Goal: Task Accomplishment & Management: Use online tool/utility

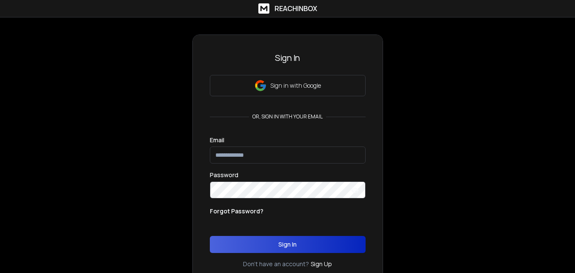
click at [236, 151] on input "email" at bounding box center [288, 154] width 156 height 17
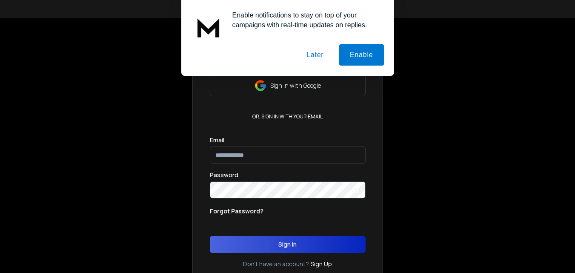
click at [320, 147] on input "email" at bounding box center [288, 154] width 156 height 17
paste input "**********"
type input "**********"
click at [304, 232] on form "**********" at bounding box center [288, 195] width 156 height 116
click at [305, 236] on button "Sign In" at bounding box center [288, 244] width 156 height 17
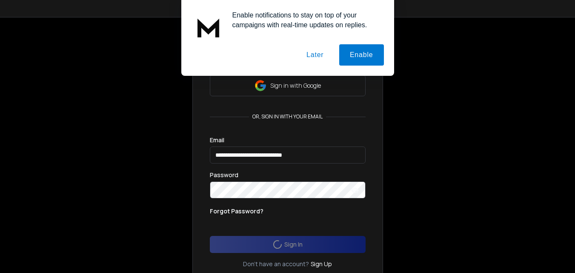
click at [305, 236] on div "Sign In Sign Up" at bounding box center [288, 244] width 156 height 17
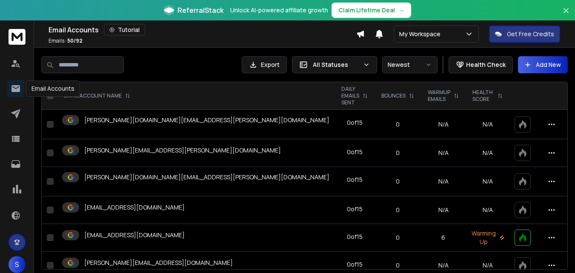
click at [13, 91] on icon at bounding box center [15, 88] width 9 height 7
click at [15, 88] on icon at bounding box center [16, 88] width 10 height 10
click at [12, 116] on icon at bounding box center [16, 113] width 10 height 10
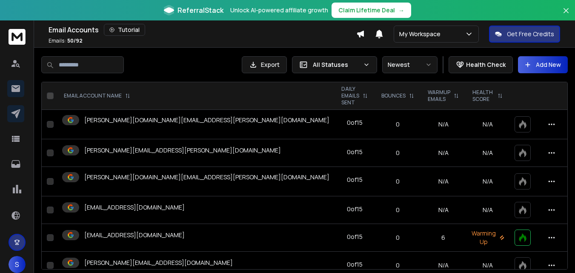
click at [12, 116] on icon at bounding box center [16, 113] width 10 height 10
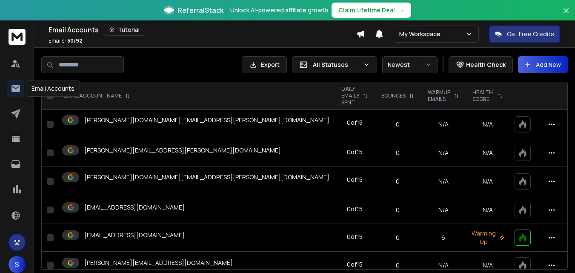
click at [14, 81] on link at bounding box center [15, 88] width 17 height 17
click at [17, 110] on icon at bounding box center [15, 113] width 9 height 9
click at [12, 129] on div at bounding box center [17, 141] width 20 height 172
click at [15, 113] on icon at bounding box center [15, 113] width 9 height 9
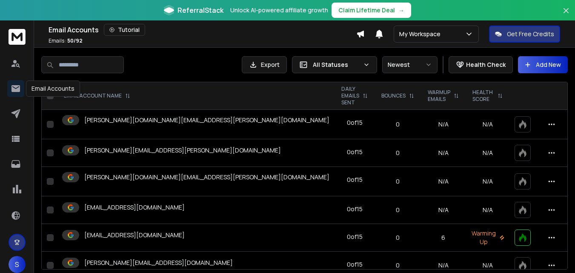
click at [16, 92] on icon at bounding box center [15, 88] width 9 height 7
click at [11, 68] on icon at bounding box center [16, 63] width 10 height 10
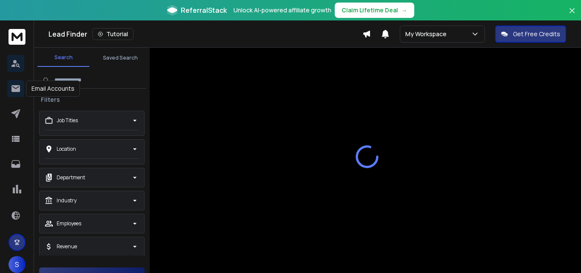
click at [11, 92] on icon at bounding box center [16, 88] width 10 height 10
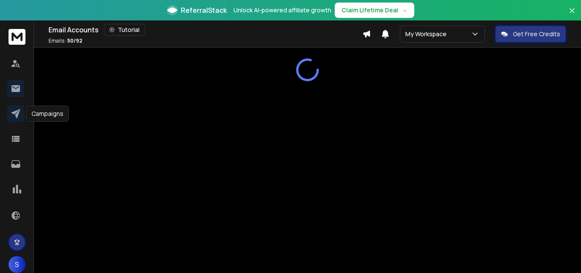
click at [14, 115] on icon at bounding box center [16, 113] width 10 height 10
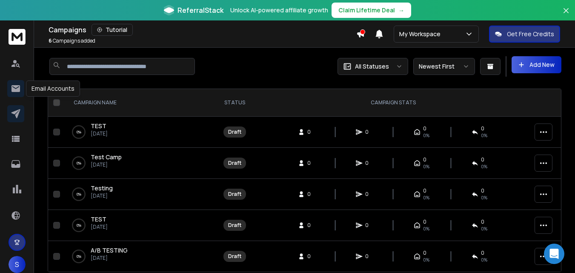
click at [13, 91] on icon at bounding box center [15, 88] width 9 height 7
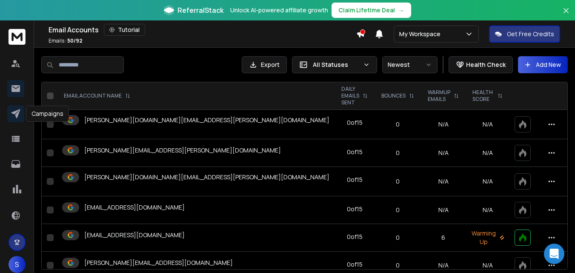
click at [11, 118] on link at bounding box center [15, 113] width 17 height 17
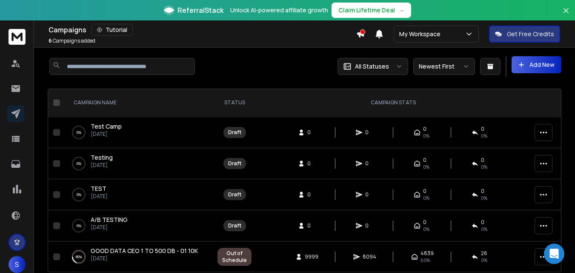
scroll to position [38, 0]
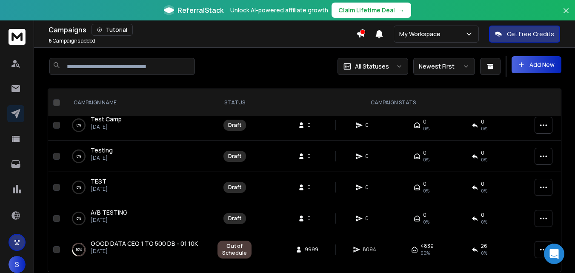
click at [112, 211] on span "A/B TESTING" at bounding box center [109, 212] width 37 height 8
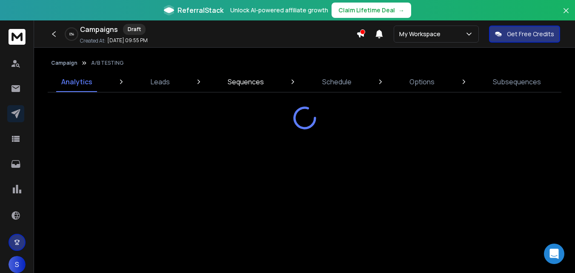
click at [245, 78] on p "Sequences" at bounding box center [246, 82] width 36 height 10
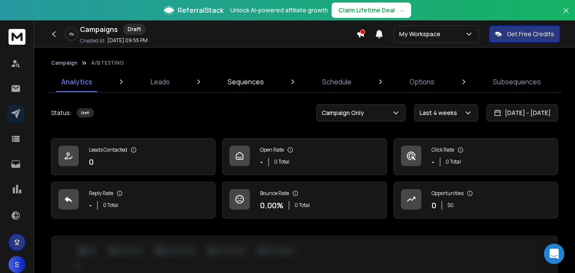
click at [249, 83] on p "Sequences" at bounding box center [246, 82] width 36 height 10
click at [248, 83] on p "Sequences" at bounding box center [246, 82] width 36 height 10
click at [245, 85] on p "Sequences" at bounding box center [246, 82] width 36 height 10
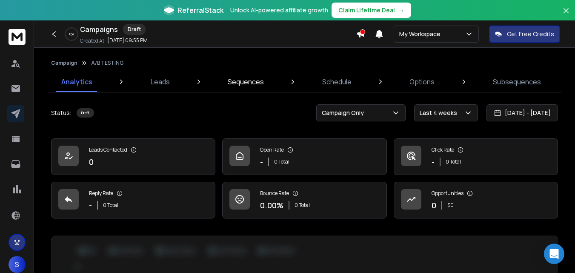
click at [245, 85] on p "Sequences" at bounding box center [246, 82] width 36 height 10
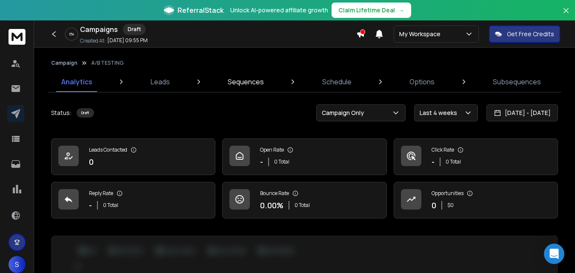
click at [245, 85] on p "Sequences" at bounding box center [246, 82] width 36 height 10
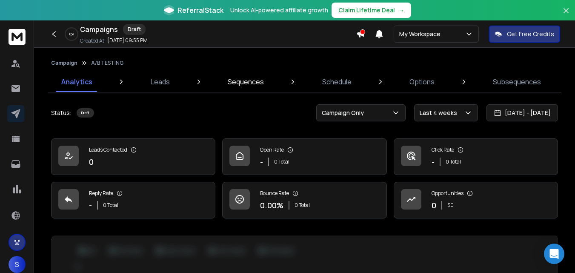
click at [245, 85] on p "Sequences" at bounding box center [246, 82] width 36 height 10
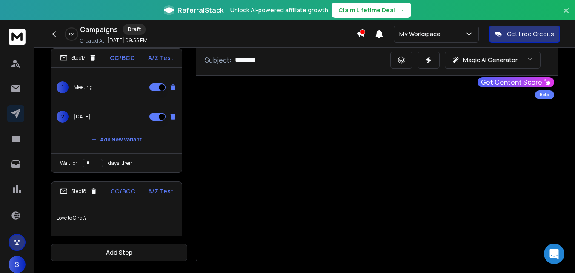
scroll to position [1659, 0]
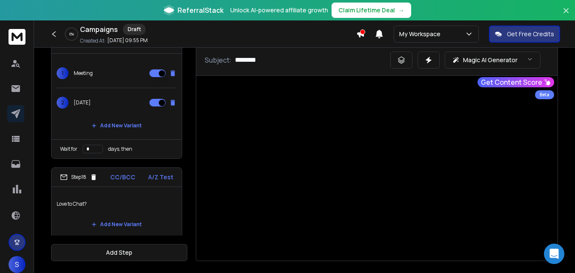
click at [121, 80] on div "1 Meeting" at bounding box center [117, 73] width 120 height 29
click at [118, 74] on div "1 Meeting" at bounding box center [117, 73] width 120 height 29
type input "*******"
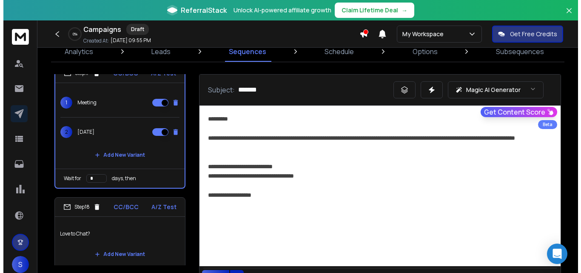
scroll to position [60, 0]
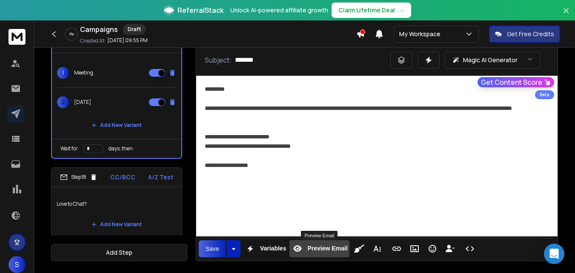
click at [324, 249] on span "Preview Email" at bounding box center [326, 248] width 43 height 7
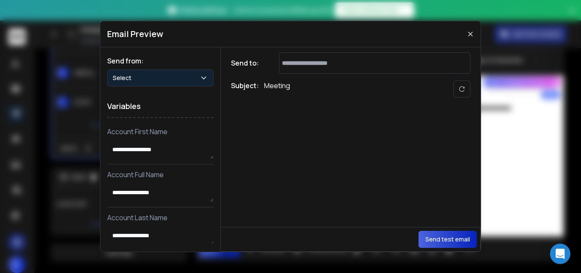
click at [174, 82] on div "Select" at bounding box center [160, 78] width 95 height 9
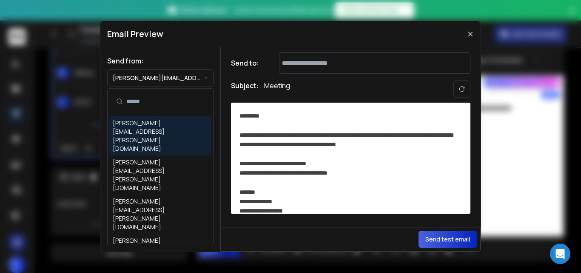
click at [184, 92] on input "text" at bounding box center [165, 101] width 78 height 19
paste input "**********"
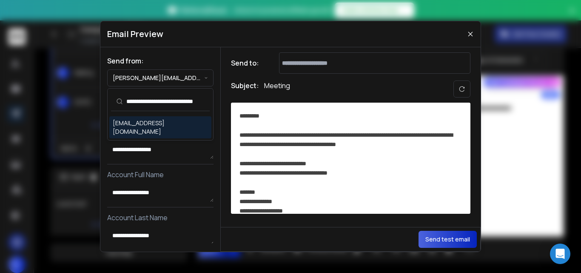
scroll to position [0, 14]
type input "**********"
click at [184, 121] on div "williamscottcatherine@gmail.com" at bounding box center [160, 127] width 95 height 17
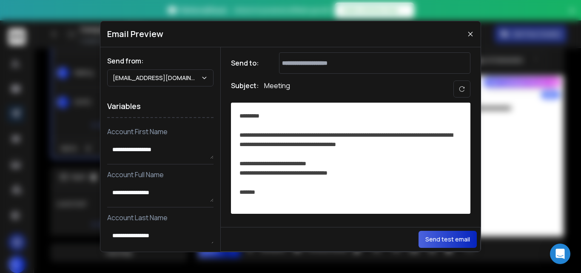
click at [375, 60] on input at bounding box center [374, 62] width 185 height 15
drag, startPoint x: 436, startPoint y: 239, endPoint x: 433, endPoint y: 234, distance: 6.5
click at [435, 238] on button "Send test email" at bounding box center [448, 239] width 58 height 17
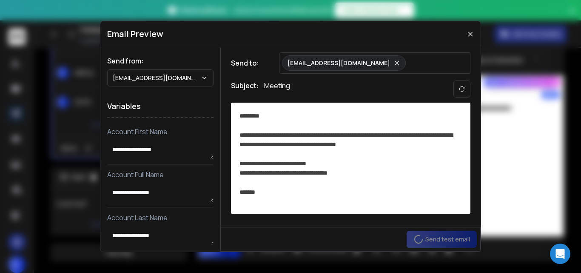
click at [433, 233] on div "Send test email" at bounding box center [351, 239] width 260 height 25
click at [393, 62] on icon at bounding box center [396, 63] width 7 height 7
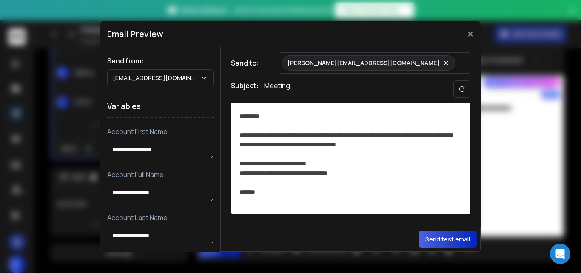
click at [445, 229] on div "Send test email" at bounding box center [351, 239] width 260 height 25
click at [447, 242] on button "Send test email" at bounding box center [448, 239] width 58 height 17
click at [447, 242] on div "Send test email" at bounding box center [351, 239] width 260 height 25
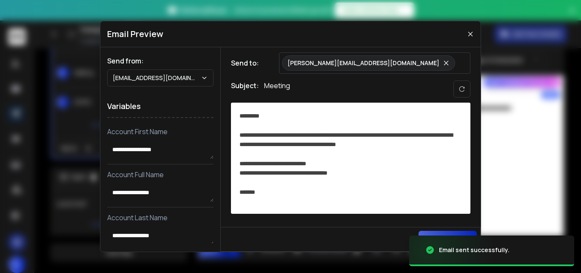
click at [416, 94] on div "Subject: Meeting" at bounding box center [339, 88] width 217 height 17
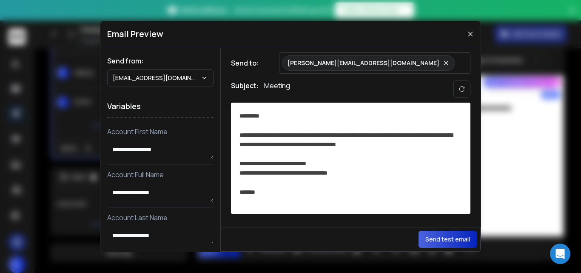
click at [443, 61] on icon at bounding box center [446, 63] width 7 height 7
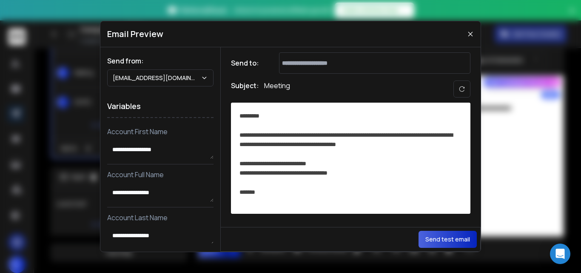
click at [390, 63] on input at bounding box center [374, 62] width 185 height 15
click at [453, 243] on button "Send test email" at bounding box center [448, 239] width 58 height 17
click at [453, 243] on div "Send test email" at bounding box center [351, 239] width 260 height 25
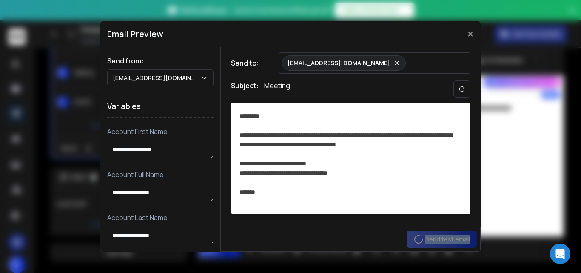
click at [453, 243] on div "Send test email" at bounding box center [351, 239] width 260 height 25
click at [393, 61] on icon at bounding box center [396, 63] width 7 height 7
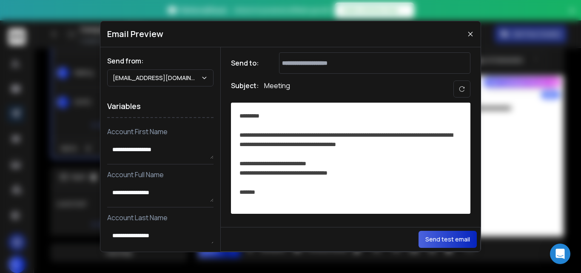
click at [353, 70] on input at bounding box center [374, 62] width 185 height 15
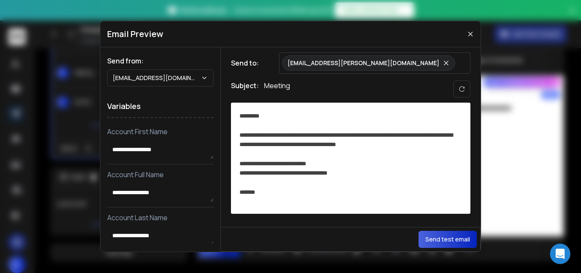
click at [438, 231] on button "Send test email" at bounding box center [448, 239] width 58 height 17
click at [438, 232] on div "Send test email" at bounding box center [351, 239] width 260 height 25
click at [439, 236] on div "Send test email" at bounding box center [351, 239] width 260 height 25
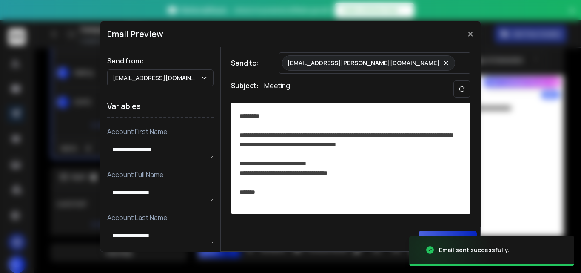
click at [443, 61] on icon at bounding box center [446, 63] width 7 height 7
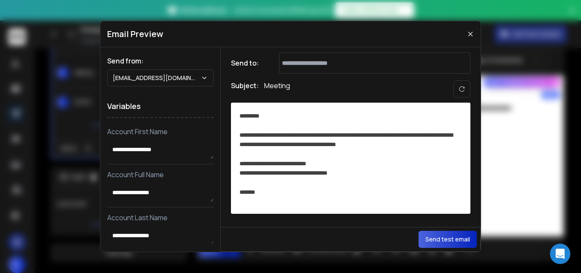
click at [350, 68] on input at bounding box center [374, 62] width 185 height 15
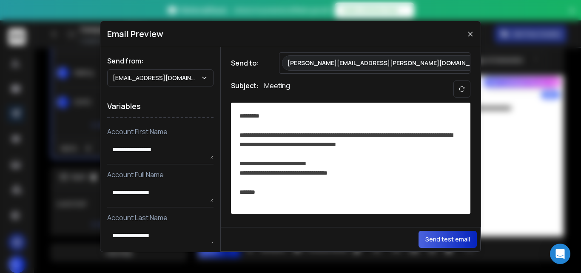
click at [436, 242] on button "Send test email" at bounding box center [448, 239] width 58 height 17
click at [436, 242] on div "Send test email" at bounding box center [351, 239] width 260 height 25
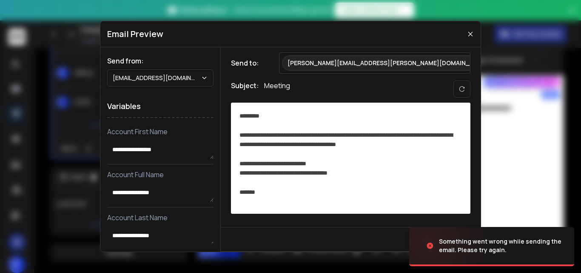
drag, startPoint x: 404, startPoint y: 132, endPoint x: 357, endPoint y: 58, distance: 88.0
click at [357, 58] on div "rick@feltenberger.com" at bounding box center [393, 62] width 222 height 15
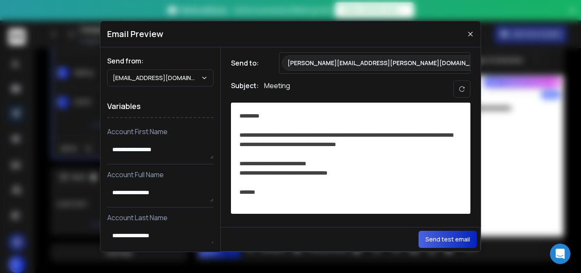
click at [492, 60] on icon at bounding box center [495, 63] width 7 height 7
click at [444, 236] on button "Send test email" at bounding box center [448, 239] width 58 height 17
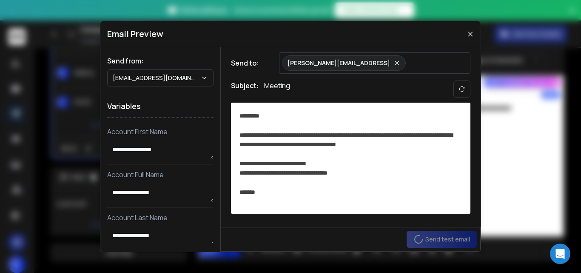
click at [444, 236] on div "Send test email" at bounding box center [351, 239] width 260 height 25
drag, startPoint x: 444, startPoint y: 236, endPoint x: 435, endPoint y: 225, distance: 14.5
click at [439, 233] on div "Send test email" at bounding box center [351, 239] width 260 height 25
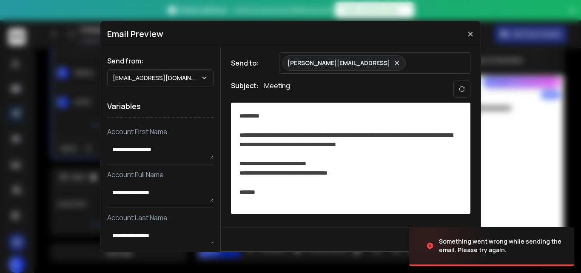
click at [393, 60] on icon at bounding box center [396, 63] width 7 height 7
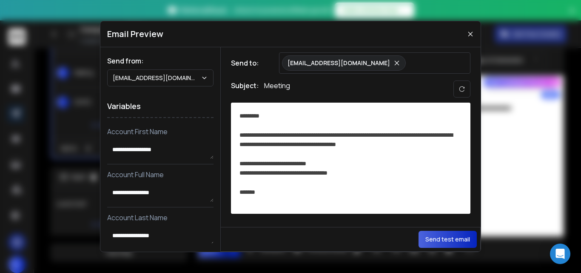
click at [453, 231] on button "Send test email" at bounding box center [448, 239] width 58 height 17
click at [453, 231] on div "Send test email" at bounding box center [351, 239] width 260 height 25
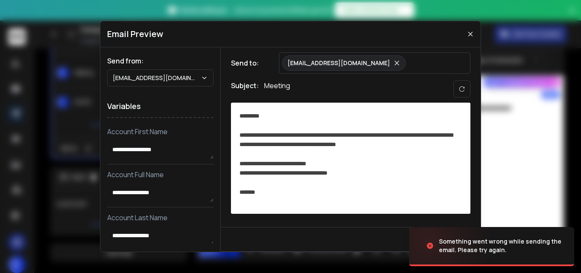
click at [395, 63] on icon at bounding box center [397, 63] width 5 height 5
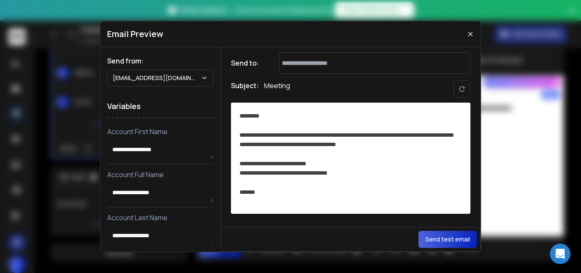
click at [336, 64] on input at bounding box center [374, 62] width 185 height 15
click at [462, 243] on button "Send test email" at bounding box center [448, 239] width 58 height 17
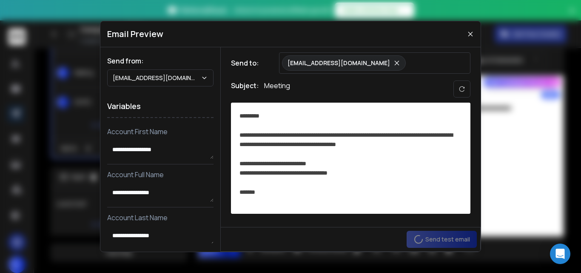
click at [462, 243] on div "Send test email" at bounding box center [351, 239] width 260 height 25
click at [462, 242] on div "Send test email" at bounding box center [351, 239] width 260 height 25
click at [393, 64] on icon at bounding box center [396, 63] width 7 height 7
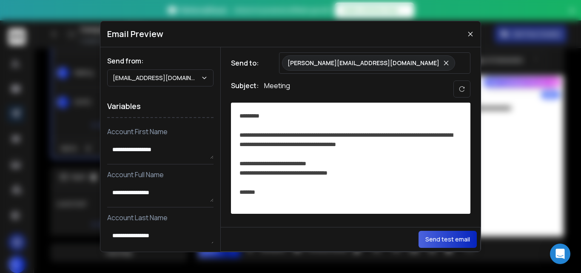
click at [439, 235] on button "Send test email" at bounding box center [448, 239] width 58 height 17
click at [439, 235] on div "Send test email" at bounding box center [351, 239] width 260 height 25
click at [443, 65] on icon at bounding box center [446, 63] width 7 height 7
click at [444, 232] on button "Send test email" at bounding box center [448, 239] width 58 height 17
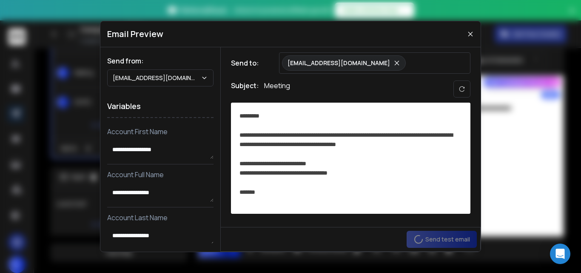
click at [444, 232] on div "Send test email" at bounding box center [351, 239] width 260 height 25
click at [393, 64] on icon at bounding box center [396, 63] width 7 height 7
click at [438, 239] on button "Send test email" at bounding box center [448, 239] width 58 height 17
click at [439, 239] on div "Send test email" at bounding box center [351, 239] width 260 height 25
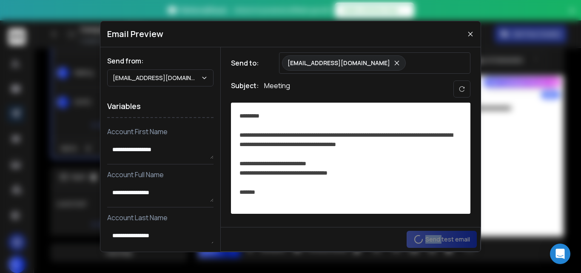
click at [439, 239] on div "Send test email" at bounding box center [351, 239] width 260 height 25
drag, startPoint x: 439, startPoint y: 239, endPoint x: 425, endPoint y: 171, distance: 69.0
click at [425, 171] on div "**********" at bounding box center [350, 149] width 260 height 204
click at [395, 64] on icon at bounding box center [397, 63] width 5 height 5
click at [439, 246] on button "Send test email" at bounding box center [448, 239] width 58 height 17
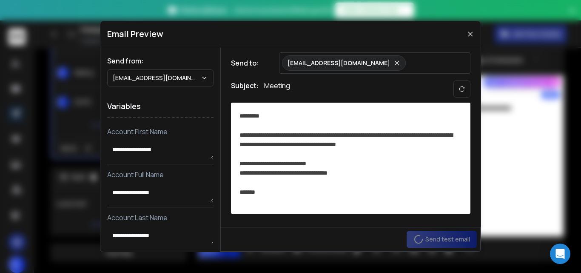
click at [439, 246] on div "Send test email" at bounding box center [351, 239] width 260 height 25
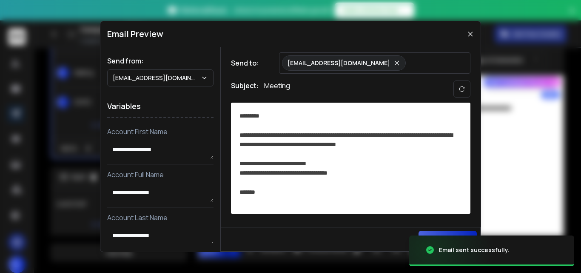
click at [400, 63] on icon at bounding box center [396, 63] width 7 height 7
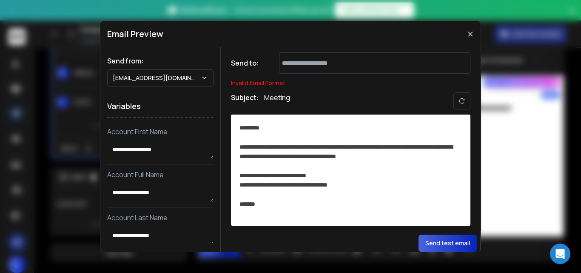
click at [424, 70] on input at bounding box center [374, 62] width 185 height 15
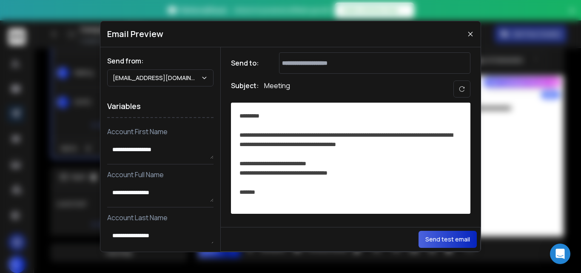
click at [331, 67] on input at bounding box center [374, 62] width 185 height 15
click at [423, 238] on button "Send test email" at bounding box center [448, 239] width 58 height 17
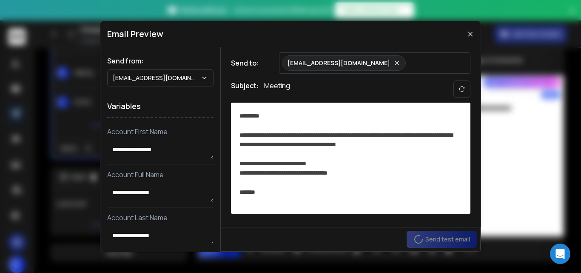
click at [423, 238] on div "Send test email" at bounding box center [351, 239] width 260 height 25
click at [425, 238] on div "Send test email" at bounding box center [351, 239] width 260 height 25
click at [393, 63] on icon at bounding box center [396, 63] width 7 height 7
click at [440, 238] on button "Send test email" at bounding box center [448, 239] width 58 height 17
click at [440, 238] on div "Send test email" at bounding box center [351, 239] width 260 height 25
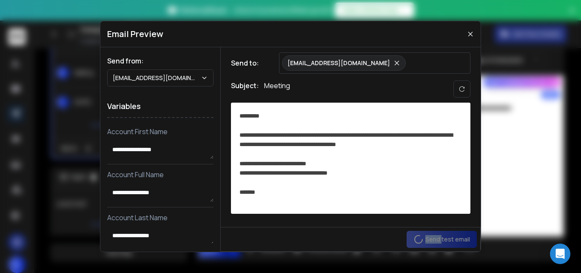
click at [440, 238] on div "Send test email" at bounding box center [351, 239] width 260 height 25
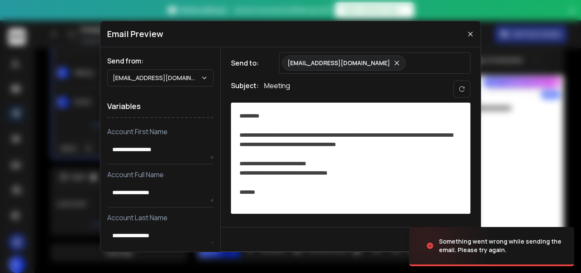
click at [393, 60] on icon at bounding box center [396, 63] width 7 height 7
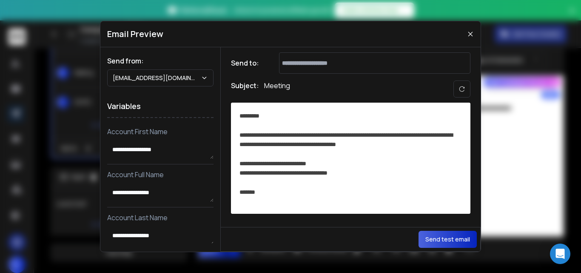
click at [331, 61] on input at bounding box center [374, 62] width 185 height 15
click at [441, 234] on button "Send test email" at bounding box center [448, 239] width 58 height 17
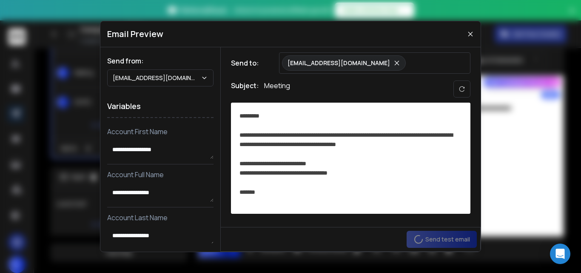
click at [441, 234] on div "Send test email" at bounding box center [351, 239] width 260 height 25
click at [443, 234] on div "Send test email" at bounding box center [351, 239] width 260 height 25
click at [444, 234] on div "Send test email" at bounding box center [351, 239] width 260 height 25
click at [393, 60] on icon at bounding box center [396, 63] width 7 height 7
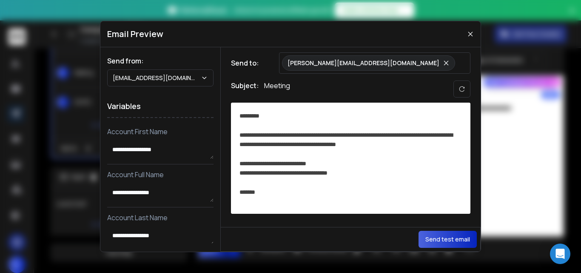
click at [434, 234] on button "Send test email" at bounding box center [448, 239] width 58 height 17
click at [434, 234] on div "Send test email" at bounding box center [351, 239] width 260 height 25
click at [443, 61] on icon at bounding box center [446, 63] width 7 height 7
click at [449, 232] on div "Send test email" at bounding box center [351, 239] width 260 height 25
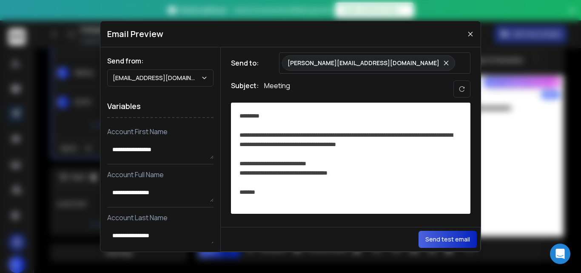
click at [449, 233] on button "Send test email" at bounding box center [448, 239] width 58 height 17
click at [449, 233] on div "Send test email" at bounding box center [351, 239] width 260 height 25
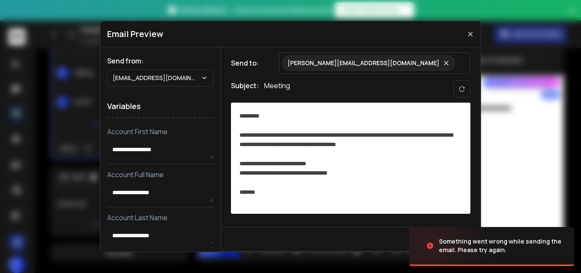
click at [443, 63] on icon at bounding box center [446, 63] width 7 height 7
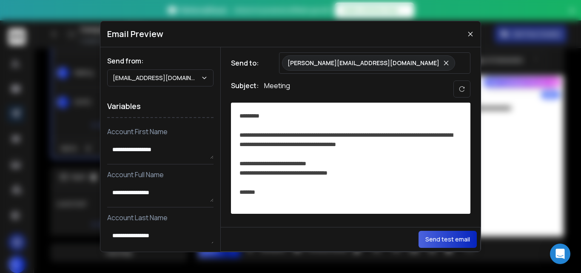
click at [430, 242] on button "Send test email" at bounding box center [448, 239] width 58 height 17
click at [430, 242] on div "Send test email" at bounding box center [351, 239] width 260 height 25
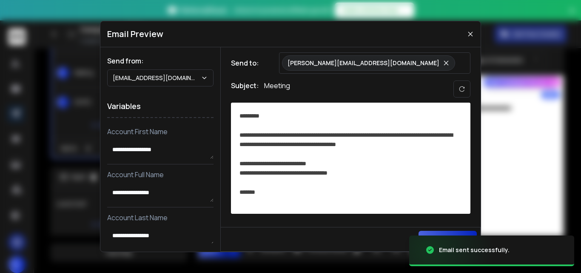
click at [443, 65] on icon at bounding box center [446, 63] width 7 height 7
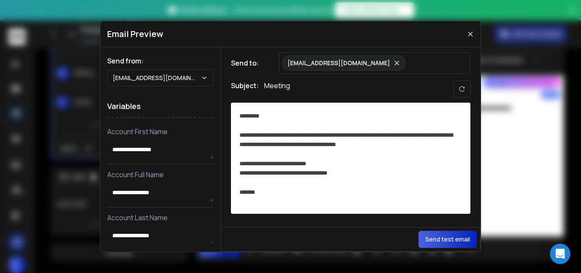
drag, startPoint x: 446, startPoint y: 244, endPoint x: 441, endPoint y: 240, distance: 6.0
click at [444, 245] on button "Send test email" at bounding box center [448, 239] width 58 height 17
click at [441, 240] on div "Send test email" at bounding box center [351, 239] width 260 height 25
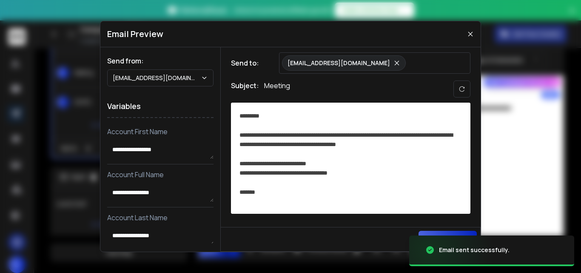
click at [400, 60] on icon at bounding box center [396, 63] width 7 height 7
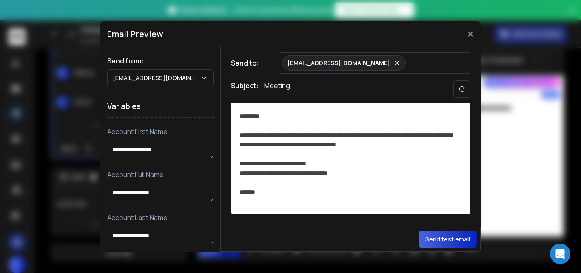
click at [468, 231] on button "Send test email" at bounding box center [448, 239] width 58 height 17
click at [467, 234] on div "Send test email" at bounding box center [351, 239] width 260 height 25
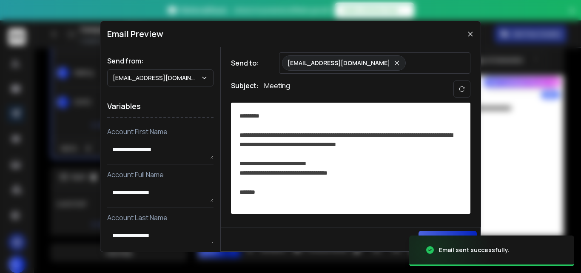
click at [374, 62] on div "mark@markbishopmedia.com" at bounding box center [344, 62] width 124 height 15
click at [393, 64] on icon at bounding box center [396, 63] width 7 height 7
click at [380, 64] on input at bounding box center [374, 62] width 185 height 15
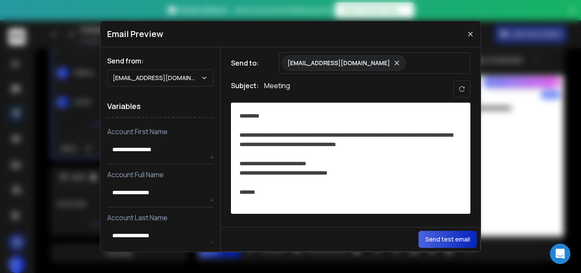
click at [424, 234] on button "Send test email" at bounding box center [448, 239] width 58 height 17
click at [424, 234] on div "Send test email" at bounding box center [351, 239] width 260 height 25
click at [393, 65] on icon at bounding box center [396, 63] width 7 height 7
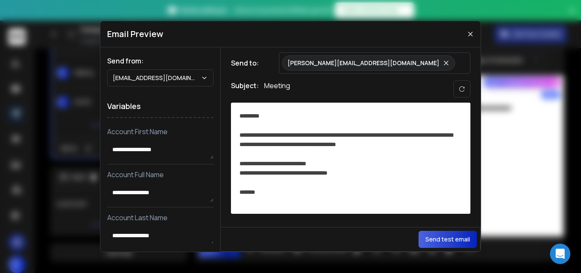
click at [461, 234] on button "Send test email" at bounding box center [448, 239] width 58 height 17
click at [461, 234] on div "Send test email" at bounding box center [351, 239] width 260 height 25
click at [447, 234] on button "Send test email" at bounding box center [448, 239] width 58 height 17
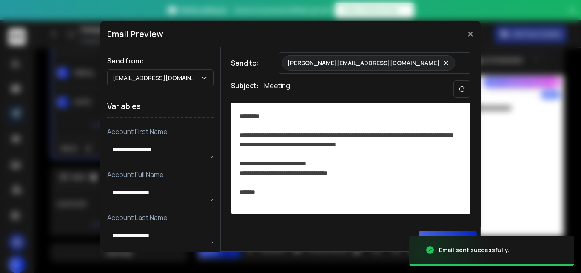
click at [443, 62] on icon at bounding box center [446, 63] width 7 height 7
click at [438, 240] on div "Email sent successfully." at bounding box center [468, 249] width 104 height 29
click at [438, 239] on div "Email sent successfully." at bounding box center [468, 249] width 104 height 29
click at [440, 233] on ol "Email sent successfully." at bounding box center [491, 250] width 179 height 44
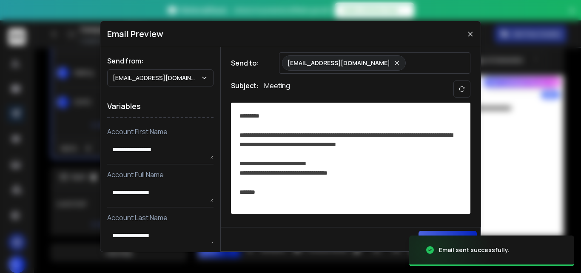
click at [439, 233] on ol "Email sent successfully." at bounding box center [491, 250] width 179 height 44
click at [430, 234] on ol "Email sent successfully." at bounding box center [491, 250] width 179 height 44
click at [391, 73] on div "jonasgogu@gmail.com" at bounding box center [374, 62] width 191 height 21
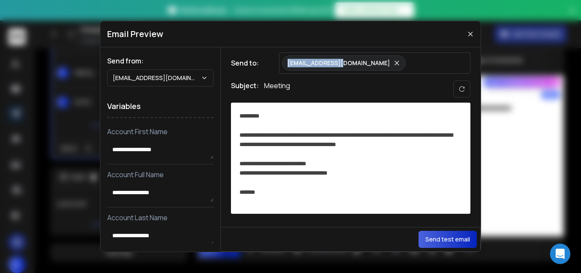
click at [429, 242] on button "Send test email" at bounding box center [448, 239] width 58 height 17
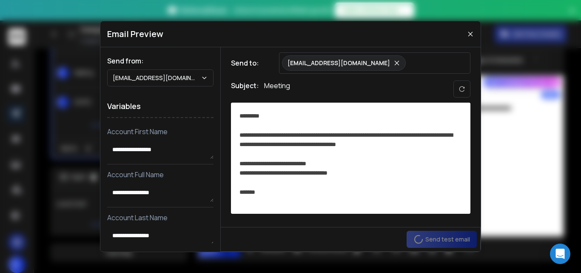
click at [429, 242] on div "Send test email" at bounding box center [351, 239] width 260 height 25
